Goal: Task Accomplishment & Management: Manage account settings

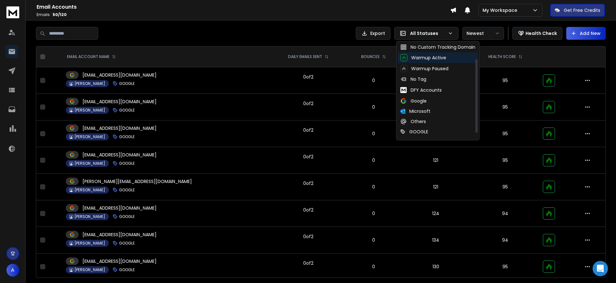
scroll to position [29, 0]
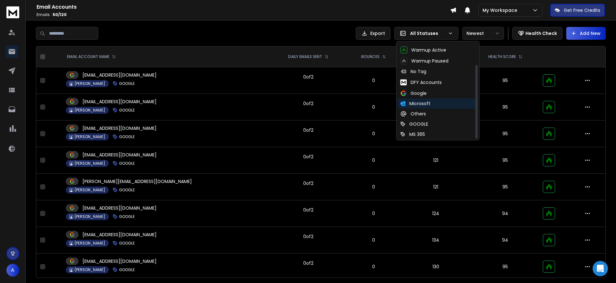
click at [417, 103] on div "Microsoft" at bounding box center [415, 103] width 30 height 6
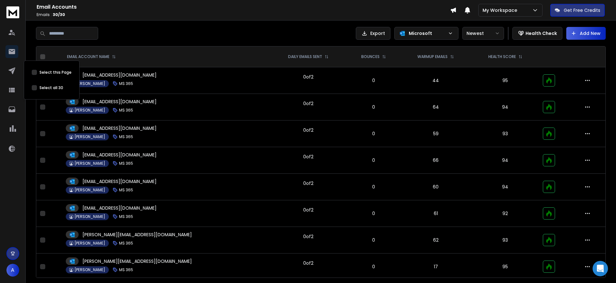
click at [34, 88] on button "Select this Page" at bounding box center [34, 87] width 5 height 5
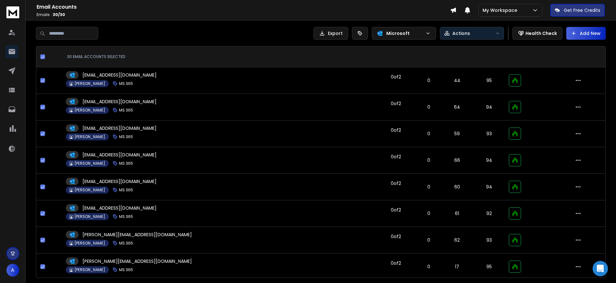
click at [468, 35] on p "Actions" at bounding box center [461, 33] width 18 height 6
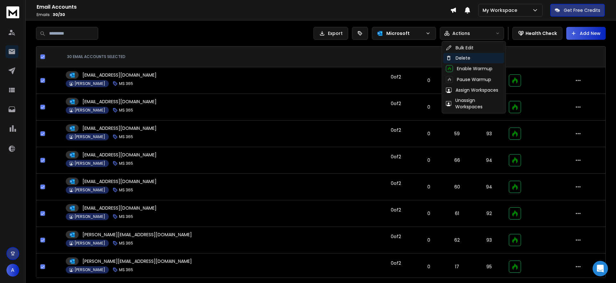
click at [464, 57] on div "Delete" at bounding box center [458, 58] width 24 height 6
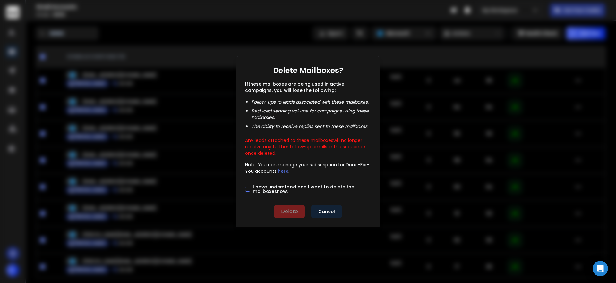
click at [247, 189] on button "I have understood and I want to delete the mailbox es now." at bounding box center [247, 189] width 5 height 5
click at [289, 211] on button "Delete" at bounding box center [289, 211] width 31 height 13
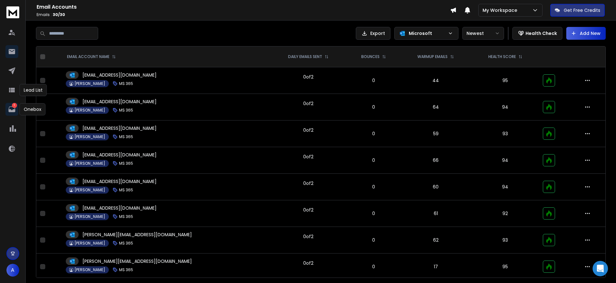
click at [13, 106] on p "1" at bounding box center [14, 105] width 5 height 5
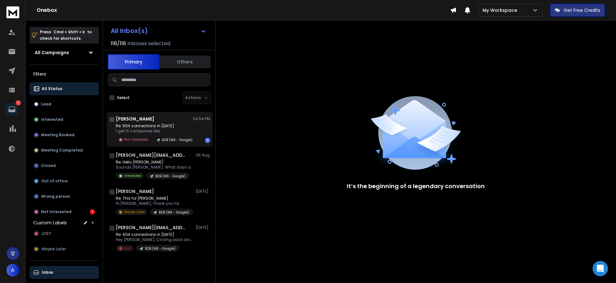
click at [168, 125] on p "Re: 604 connections in 2025" at bounding box center [154, 125] width 77 height 5
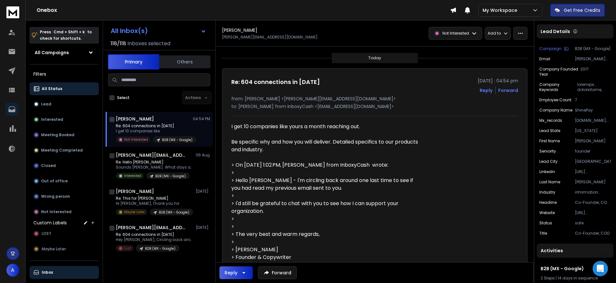
click at [309, 127] on div "I get 10 companies like yours a month reaching out. Be specific why and how you…" at bounding box center [327, 256] width 192 height 267
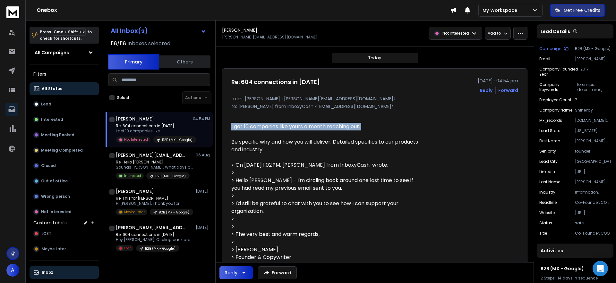
click at [309, 127] on div "I get 10 companies like yours a month reaching out. Be specific why and how you…" at bounding box center [327, 256] width 192 height 267
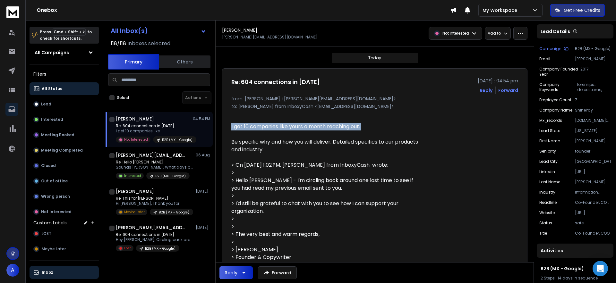
click at [309, 127] on div "I get 10 companies like yours a month reaching out. Be specific why and how you…" at bounding box center [327, 256] width 192 height 267
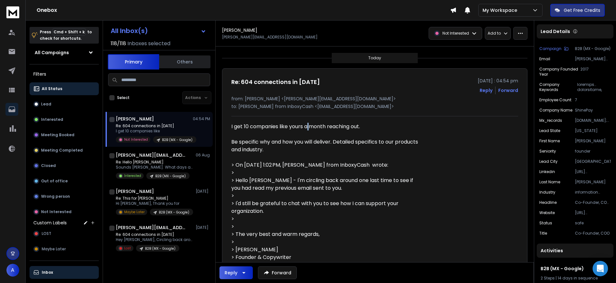
click at [309, 127] on div "I get 10 companies like yours a month reaching out. Be specific why and how you…" at bounding box center [327, 256] width 192 height 267
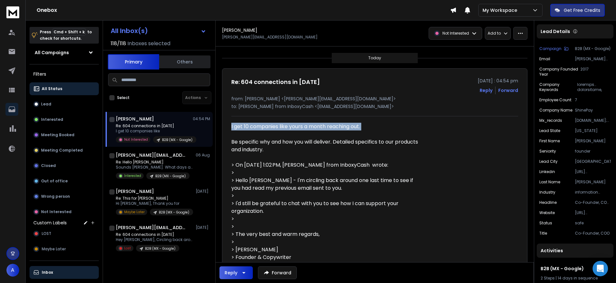
click at [309, 127] on div "I get 10 companies like yours a month reaching out. Be specific why and how you…" at bounding box center [327, 256] width 192 height 267
click at [306, 127] on div "I get 10 companies like yours a month reaching out. Be specific why and how you…" at bounding box center [327, 256] width 192 height 267
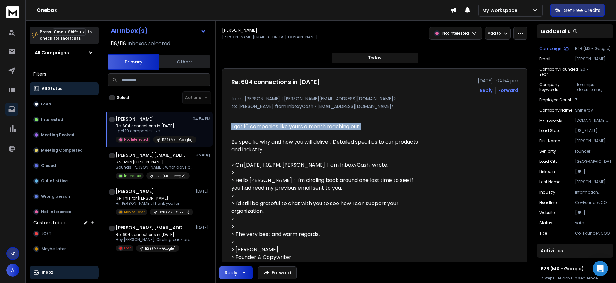
click at [306, 127] on div "I get 10 companies like yours a month reaching out. Be specific why and how you…" at bounding box center [327, 256] width 192 height 267
click at [314, 127] on div "I get 10 companies like yours a month reaching out. Be specific why and how you…" at bounding box center [327, 256] width 192 height 267
click at [310, 127] on div "I get 10 companies like yours a month reaching out. Be specific why and how you…" at bounding box center [327, 256] width 192 height 267
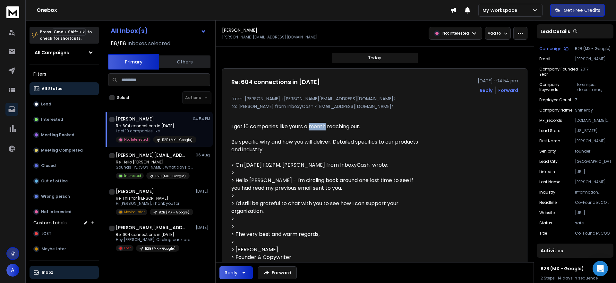
click at [310, 127] on div "I get 10 companies like yours a month reaching out. Be specific why and how you…" at bounding box center [327, 256] width 192 height 267
drag, startPoint x: 249, startPoint y: 144, endPoint x: 310, endPoint y: 152, distance: 61.2
click at [310, 152] on div "I get 10 companies like yours a month reaching out. Be specific why and how you…" at bounding box center [327, 256] width 192 height 267
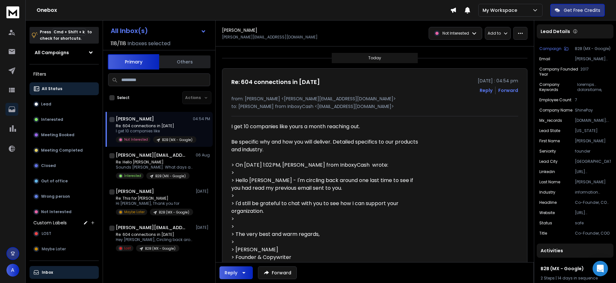
click at [269, 139] on div "I get 10 companies like yours a month reaching out. Be specific why and how you…" at bounding box center [327, 256] width 192 height 267
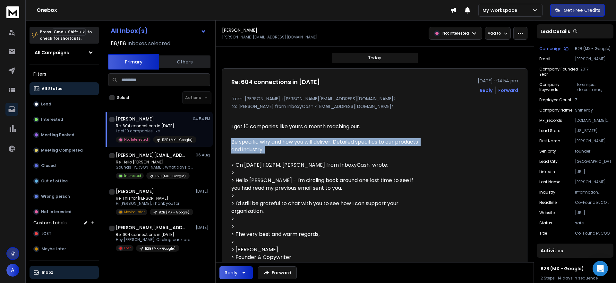
click at [269, 139] on div "I get 10 companies like yours a month reaching out. Be specific why and how you…" at bounding box center [327, 256] width 192 height 267
click at [267, 143] on div "I get 10 companies like yours a month reaching out. Be specific why and how you…" at bounding box center [327, 256] width 192 height 267
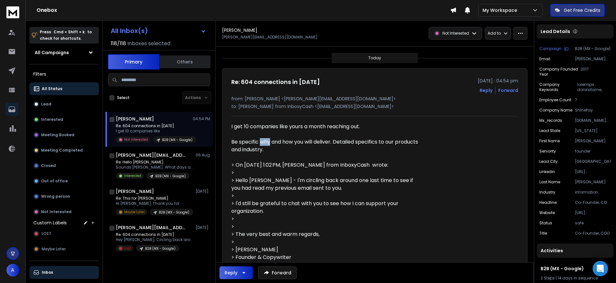
click at [267, 143] on div "I get 10 companies like yours a month reaching out. Be specific why and how you…" at bounding box center [327, 256] width 192 height 267
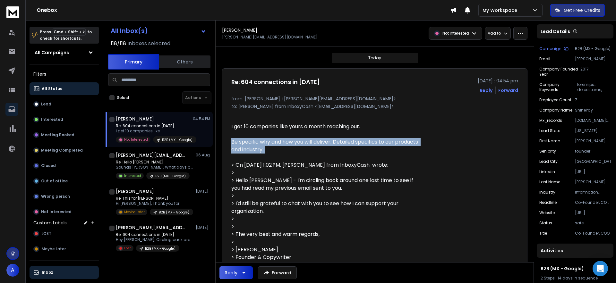
click at [269, 143] on div "I get 10 companies like yours a month reaching out. Be specific why and how you…" at bounding box center [327, 256] width 192 height 267
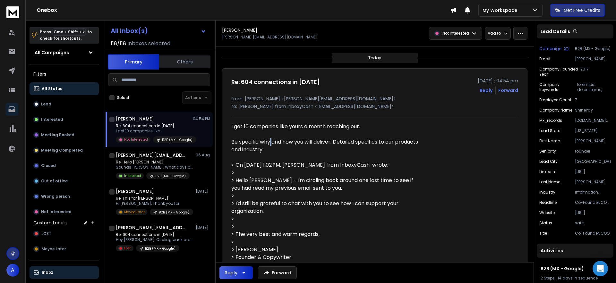
click at [269, 143] on div "I get 10 companies like yours a month reaching out. Be specific why and how you…" at bounding box center [327, 256] width 192 height 267
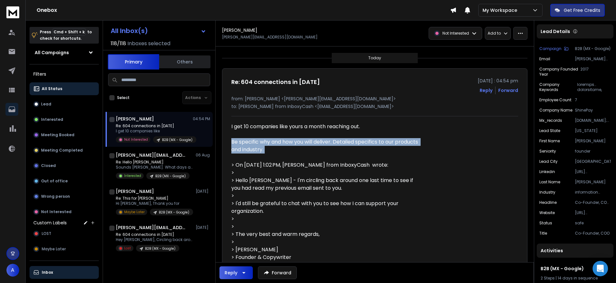
click at [269, 143] on div "I get 10 companies like yours a month reaching out. Be specific why and how you…" at bounding box center [327, 256] width 192 height 267
click at [277, 146] on div "I get 10 companies like yours a month reaching out. Be specific why and how you…" at bounding box center [327, 256] width 192 height 267
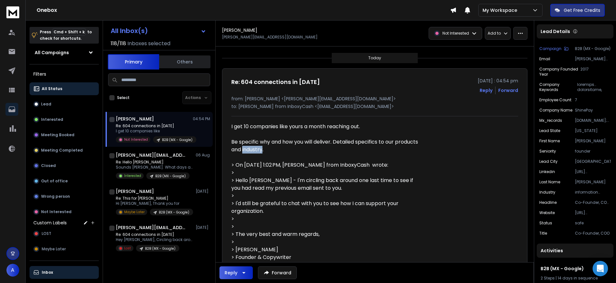
click at [277, 146] on div "I get 10 companies like yours a month reaching out. Be specific why and how you…" at bounding box center [327, 256] width 192 height 267
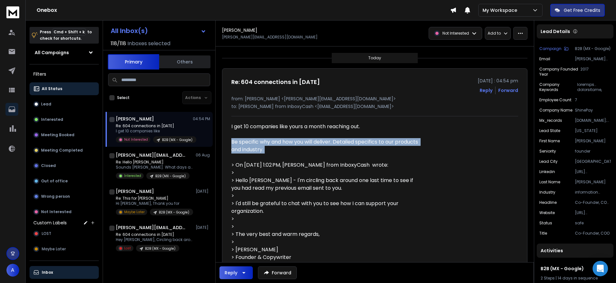
click at [277, 146] on div "I get 10 companies like yours a month reaching out. Be specific why and how you…" at bounding box center [327, 256] width 192 height 267
click at [269, 146] on div "I get 10 companies like yours a month reaching out. Be specific why and how you…" at bounding box center [327, 256] width 192 height 267
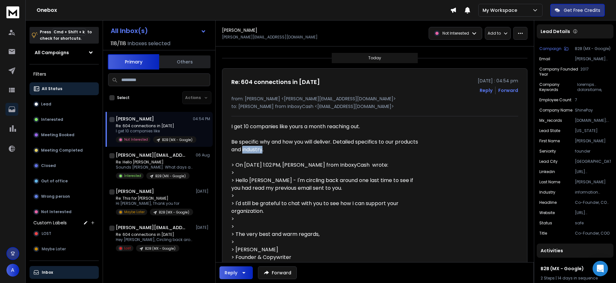
click at [269, 146] on div "I get 10 companies like yours a month reaching out. Be specific why and how you…" at bounding box center [327, 256] width 192 height 267
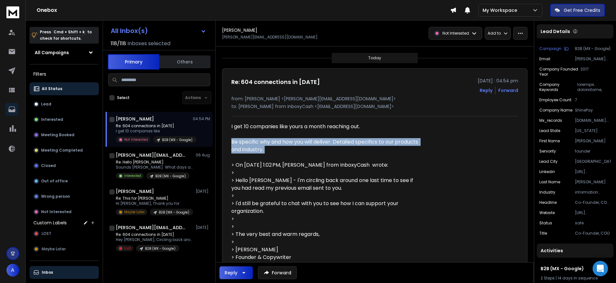
click at [269, 146] on div "I get 10 companies like yours a month reaching out. Be specific why and how you…" at bounding box center [327, 256] width 192 height 267
click at [275, 146] on div "I get 10 companies like yours a month reaching out. Be specific why and how you…" at bounding box center [327, 256] width 192 height 267
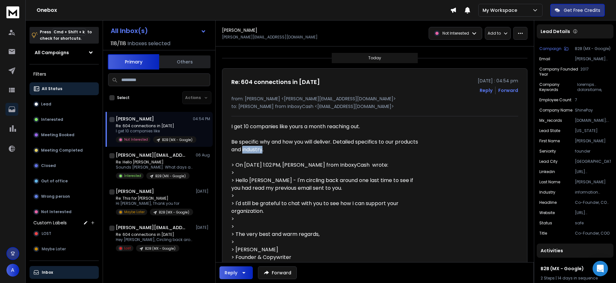
click at [275, 146] on div "I get 10 companies like yours a month reaching out. Be specific why and how you…" at bounding box center [327, 256] width 192 height 267
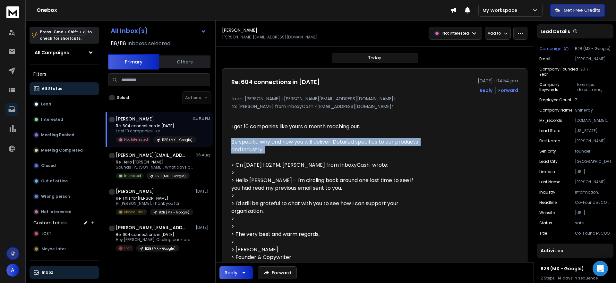
click at [275, 146] on div "I get 10 companies like yours a month reaching out. Be specific why and how you…" at bounding box center [327, 256] width 192 height 267
click at [264, 142] on div "I get 10 companies like yours a month reaching out. Be specific why and how you…" at bounding box center [327, 256] width 192 height 267
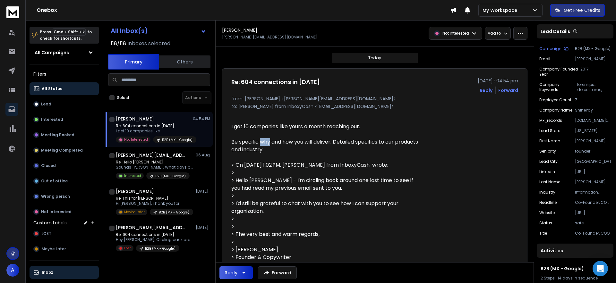
click at [264, 142] on div "I get 10 companies like yours a month reaching out. Be specific why and how you…" at bounding box center [327, 256] width 192 height 267
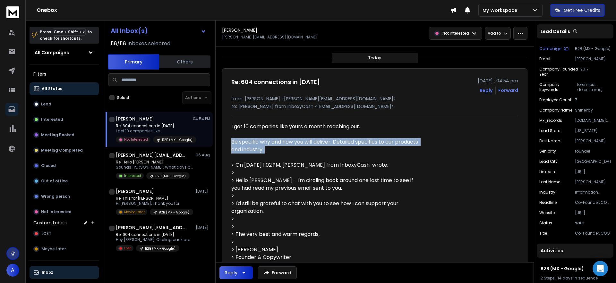
click at [264, 142] on div "I get 10 companies like yours a month reaching out. Be specific why and how you…" at bounding box center [327, 256] width 192 height 267
click at [266, 142] on div "I get 10 companies like yours a month reaching out. Be specific why and how you…" at bounding box center [327, 256] width 192 height 267
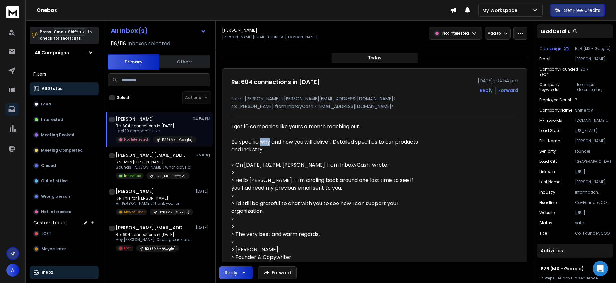
click at [266, 142] on div "I get 10 companies like yours a month reaching out. Be specific why and how you…" at bounding box center [327, 256] width 192 height 267
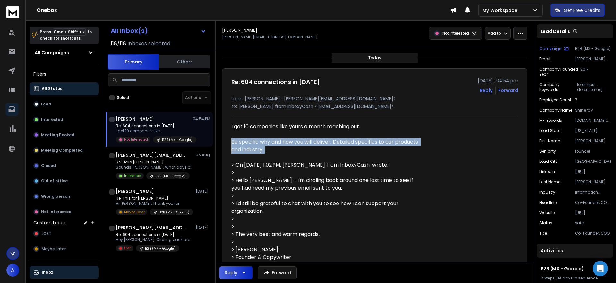
click at [266, 142] on div "I get 10 companies like yours a month reaching out. Be specific why and how you…" at bounding box center [327, 256] width 192 height 267
click at [232, 141] on div "I get 10 companies like yours a month reaching out. Be specific why and how you…" at bounding box center [327, 256] width 192 height 267
drag, startPoint x: 232, startPoint y: 141, endPoint x: 318, endPoint y: 166, distance: 89.4
click at [318, 166] on div "I get 10 companies like yours a month reaching out. Be specific why and how you…" at bounding box center [327, 256] width 192 height 267
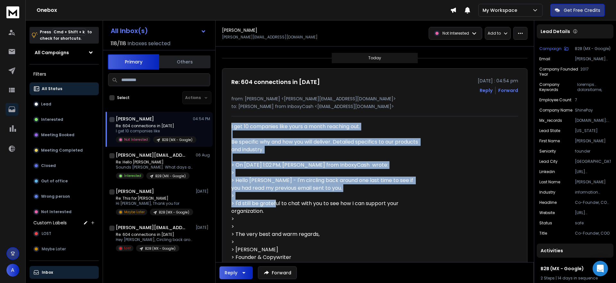
drag, startPoint x: 229, startPoint y: 126, endPoint x: 276, endPoint y: 205, distance: 91.2
click at [276, 205] on div "Re: 604 connections in 2025 12 August 2025 : 04:54 pm Reply Forward from: Charl…" at bounding box center [374, 233] width 305 height 331
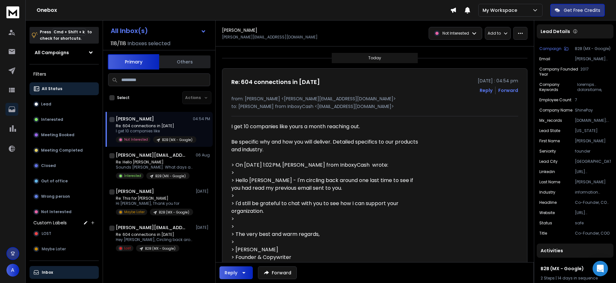
click at [274, 217] on div "I get 10 companies like yours a month reaching out. Be specific why and how you…" at bounding box center [327, 256] width 192 height 267
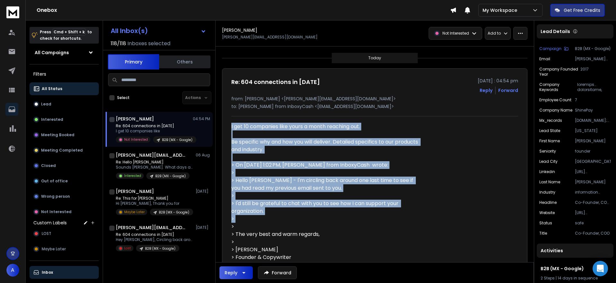
drag, startPoint x: 274, startPoint y: 217, endPoint x: 225, endPoint y: 121, distance: 108.0
click at [225, 121] on div "Re: 604 connections in 2025 12 August 2025 : 04:54 pm Reply Forward from: Charl…" at bounding box center [374, 233] width 305 height 331
click at [231, 127] on div "Re: 604 connections in 2025 12 August 2025 : 04:54 pm Reply Forward from: Charl…" at bounding box center [374, 233] width 305 height 331
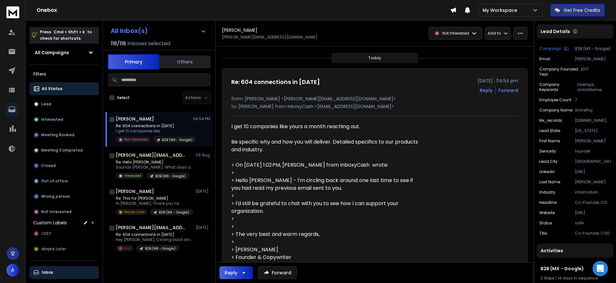
drag, startPoint x: 230, startPoint y: 127, endPoint x: 276, endPoint y: 215, distance: 99.5
click at [276, 215] on div "Re: 604 connections in 2025 12 August 2025 : 04:54 pm Reply Forward from: Charl…" at bounding box center [374, 233] width 305 height 331
click at [276, 215] on div "I get 10 companies like yours a month reaching out. Be specific why and how you…" at bounding box center [327, 256] width 192 height 267
